Goal: Task Accomplishment & Management: Manage account settings

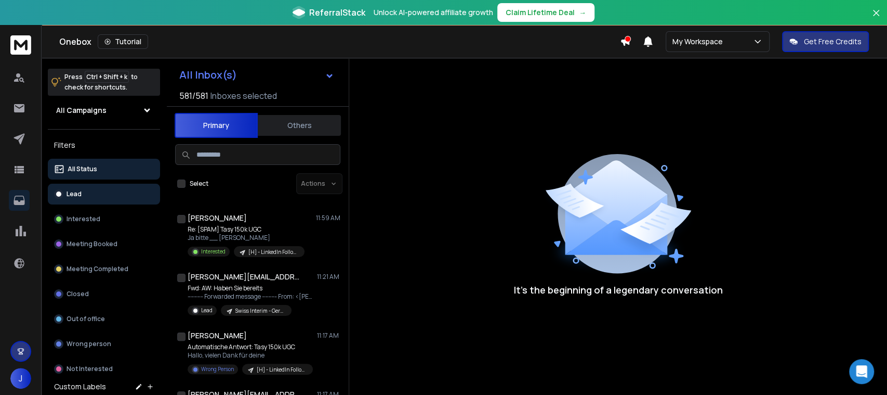
click at [104, 186] on button "Lead" at bounding box center [104, 194] width 112 height 21
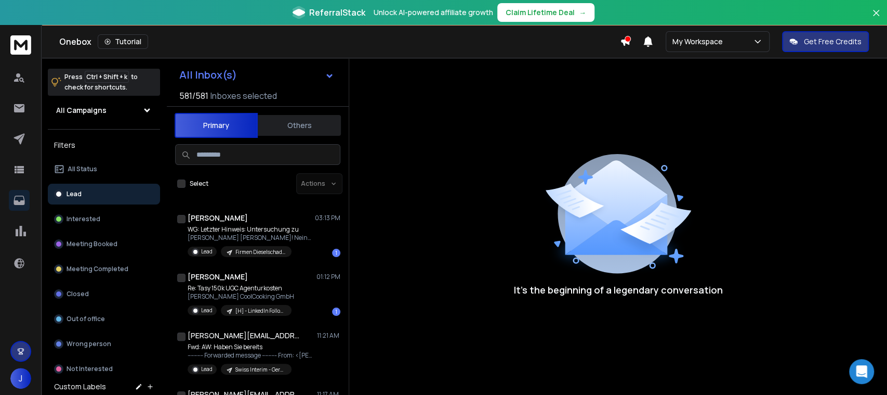
click at [108, 165] on button "All Status" at bounding box center [104, 169] width 112 height 21
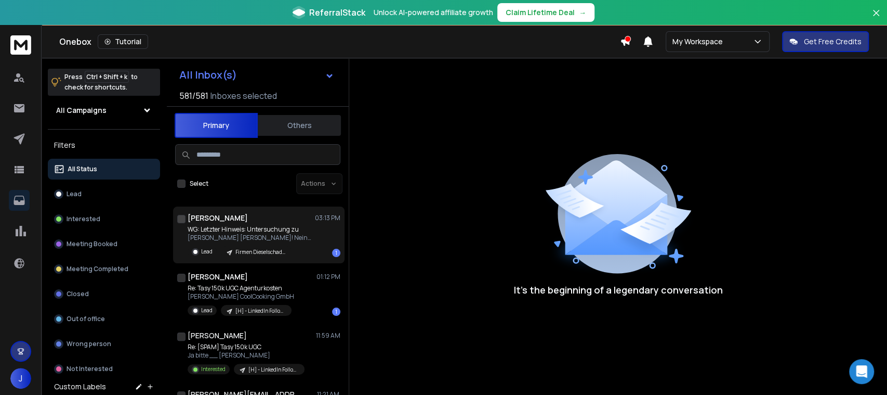
click at [313, 238] on div "WG: Letzter Hinweis: Untersuchung zu [PERSON_NAME] [PERSON_NAME]! Nein, unsere …" at bounding box center [264, 241] width 153 height 32
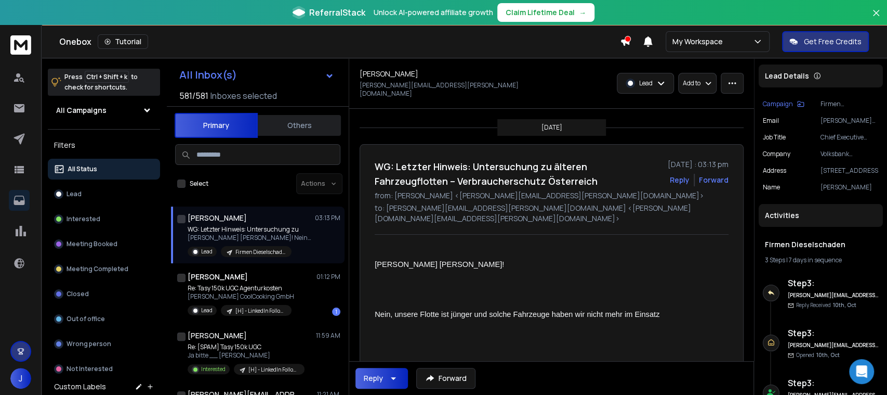
click at [645, 80] on p "Lead" at bounding box center [646, 83] width 14 height 8
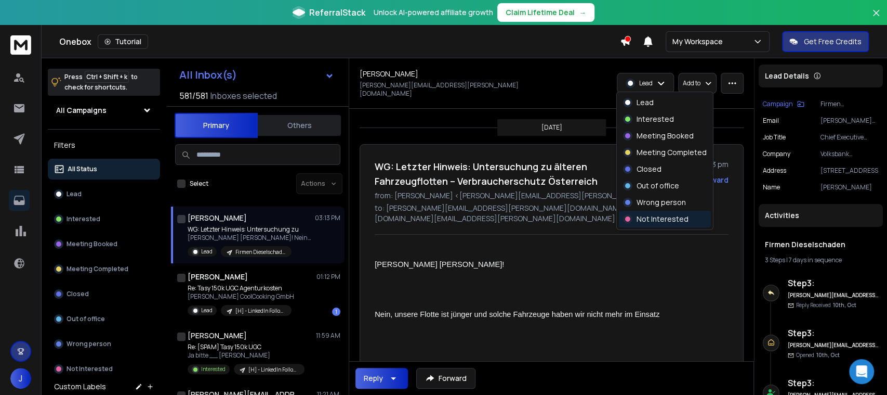
click at [641, 221] on p "Not Interested" at bounding box center [663, 219] width 52 height 10
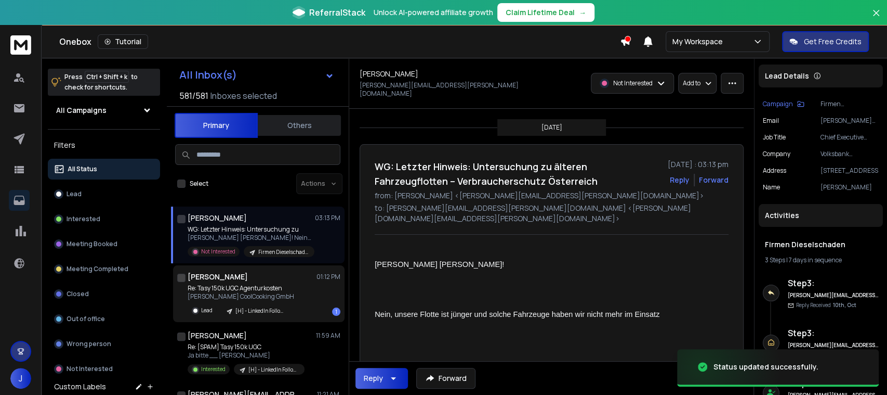
click at [317, 279] on p "01:12 PM" at bounding box center [329, 276] width 24 height 8
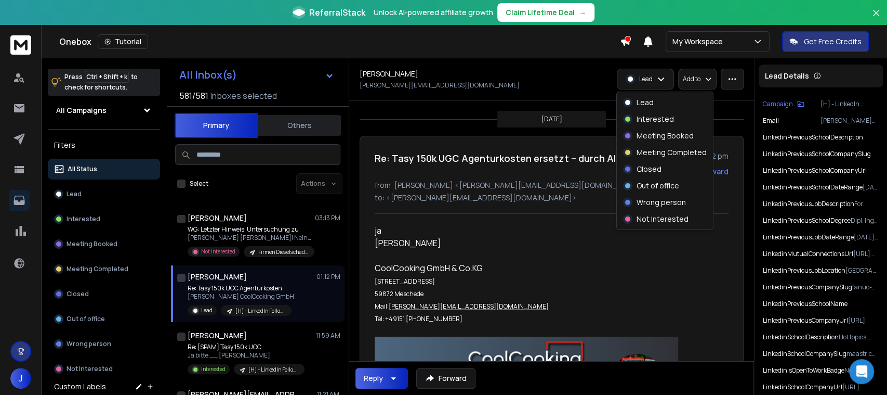
click at [642, 84] on div "Lead" at bounding box center [646, 79] width 56 height 20
click at [651, 119] on p "Interested" at bounding box center [655, 119] width 37 height 10
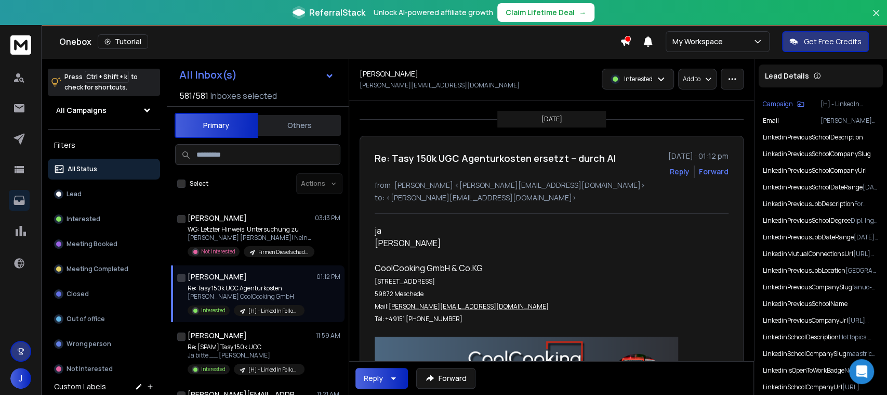
click at [102, 181] on div "All Status Lead Interested Meeting Booked Meeting Completed Closed Out of offic…" at bounding box center [104, 269] width 112 height 220
click at [93, 190] on button "Lead" at bounding box center [104, 194] width 112 height 21
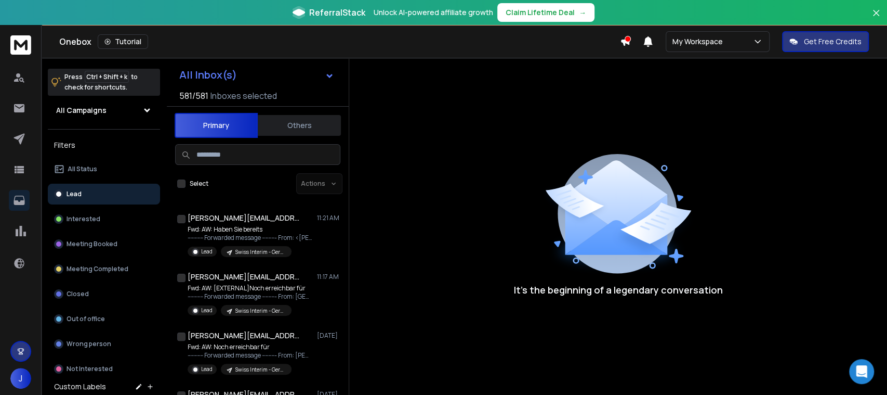
click at [96, 167] on button "All Status" at bounding box center [104, 169] width 112 height 21
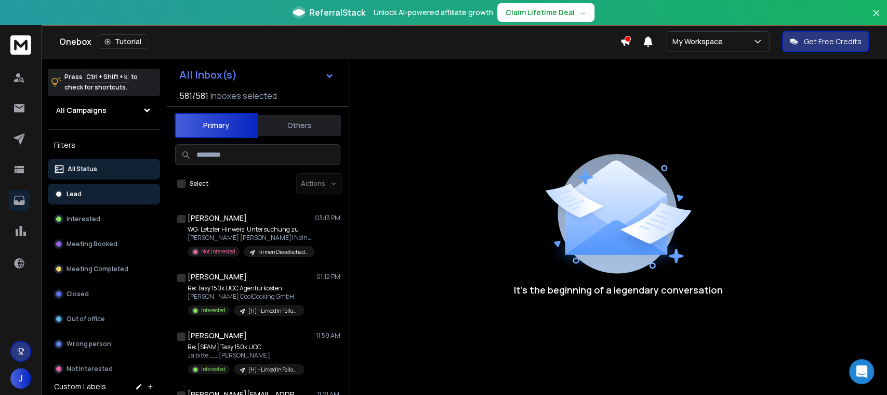
click at [84, 195] on button "Lead" at bounding box center [104, 194] width 112 height 21
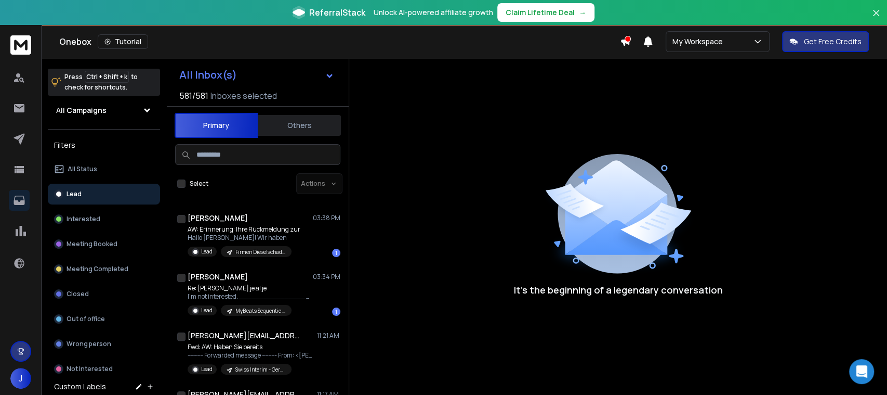
click at [100, 168] on button "All Status" at bounding box center [104, 169] width 112 height 21
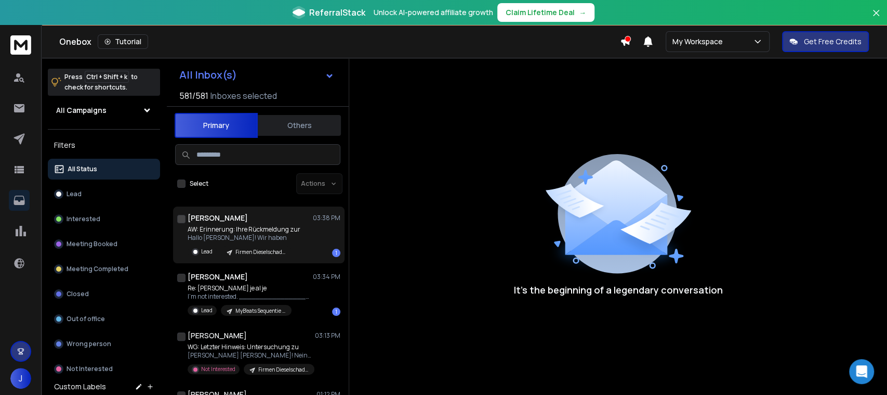
click at [321, 235] on div "AW: Erinnerung: Ihre Rückmeldung zur Hallo [PERSON_NAME]! Wir haben Lead Firmen…" at bounding box center [264, 241] width 153 height 32
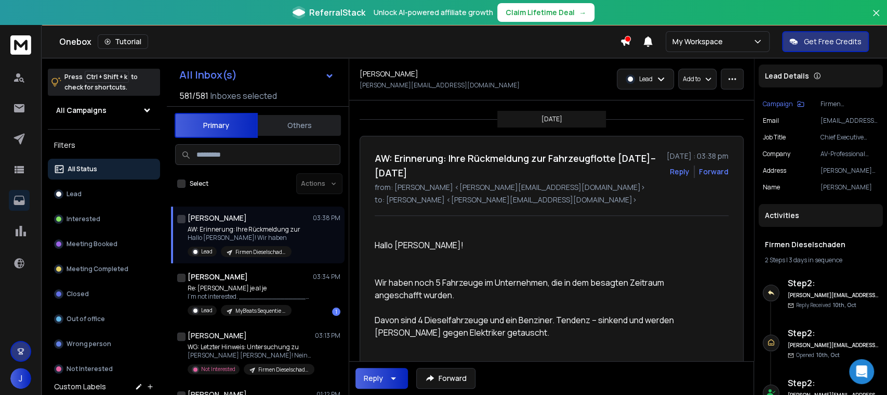
scroll to position [69, 0]
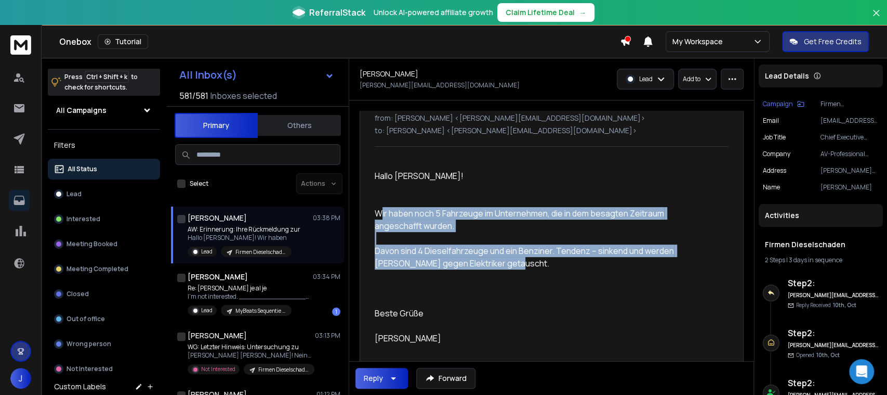
drag, startPoint x: 374, startPoint y: 221, endPoint x: 528, endPoint y: 279, distance: 164.3
copy div "Wir haben noch 5 Fahrzeuge im Unternehmen, die in dem besagten Zeitraum angesch…"
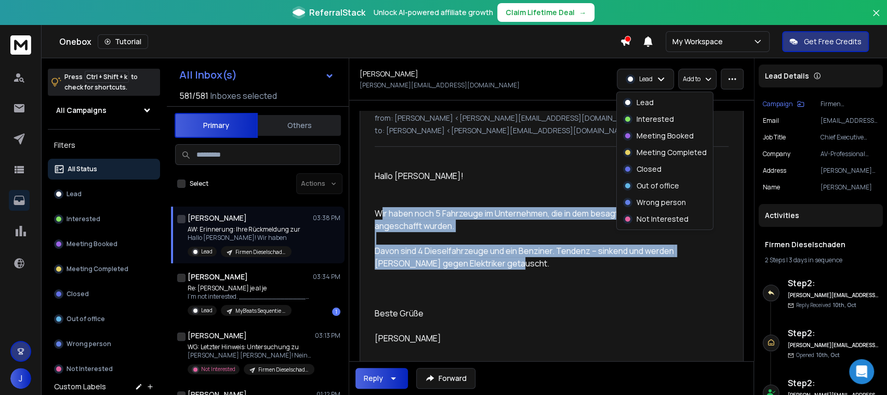
click at [634, 79] on div "Lead" at bounding box center [646, 79] width 56 height 20
click at [645, 123] on p "Interested" at bounding box center [655, 119] width 37 height 10
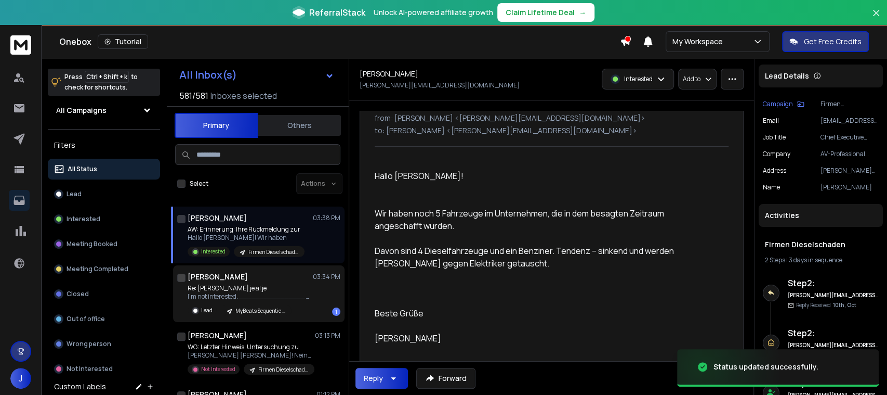
click at [308, 294] on p "I'm not interested. ________________________________ From:" at bounding box center [250, 296] width 125 height 8
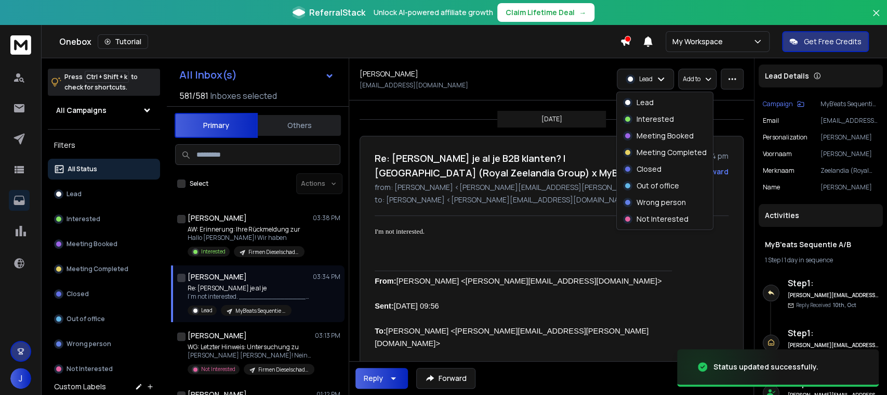
click at [620, 85] on div "Lead" at bounding box center [646, 79] width 56 height 20
click at [652, 227] on div "Lead Interested Meeting Booked Meeting Completed Closed Out of office Wrong per…" at bounding box center [665, 160] width 97 height 138
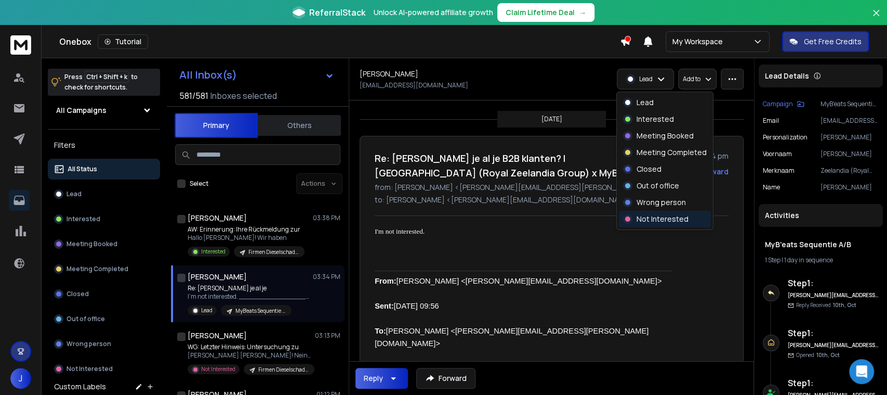
click at [652, 223] on p "Not Interested" at bounding box center [663, 219] width 52 height 10
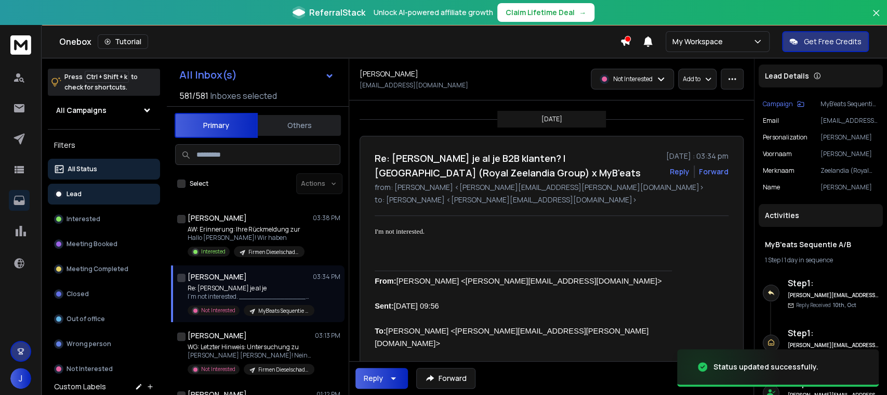
click at [112, 194] on button "Lead" at bounding box center [104, 194] width 112 height 21
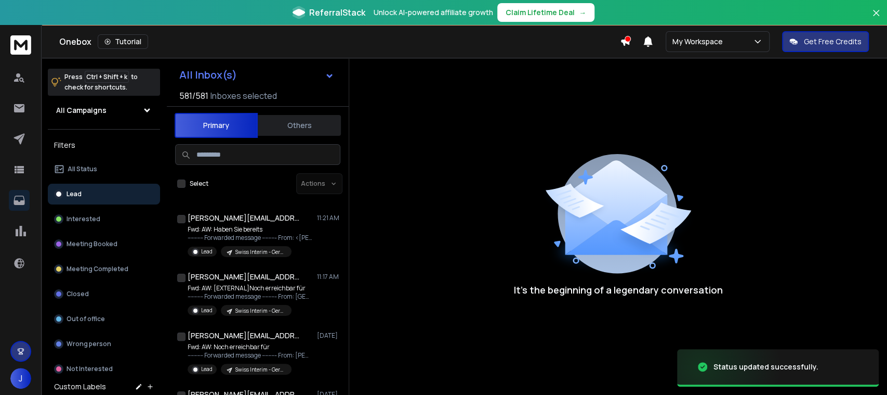
click at [113, 168] on button "All Status" at bounding box center [104, 169] width 112 height 21
